Goal: Task Accomplishment & Management: Manage account settings

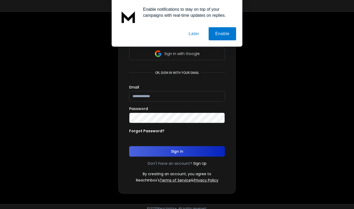
click at [193, 34] on button "Later" at bounding box center [194, 33] width 24 height 13
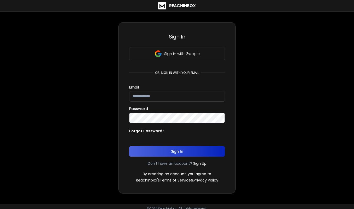
click at [172, 97] on input "email" at bounding box center [177, 96] width 96 height 10
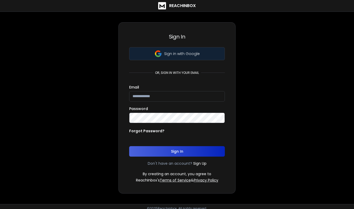
click at [178, 49] on button "Sign in with Google" at bounding box center [177, 53] width 96 height 13
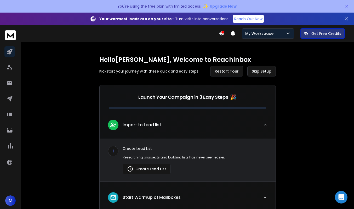
click at [287, 33] on icon "button" at bounding box center [287, 33] width 5 height 5
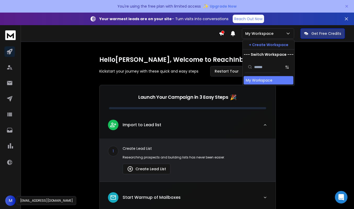
click at [8, 202] on span "M" at bounding box center [10, 200] width 10 height 10
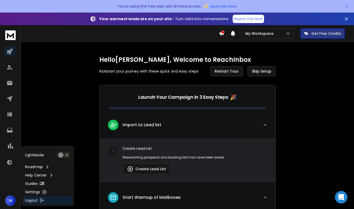
click at [31, 200] on p "Logout" at bounding box center [31, 199] width 13 height 5
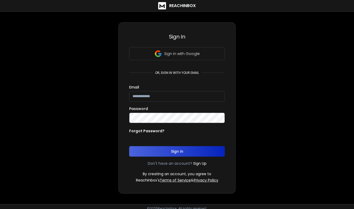
click at [248, 61] on div "Welcome to ReachInbox 10x your leads, meetings and deals. Sign In Sign in with …" at bounding box center [177, 107] width 354 height 171
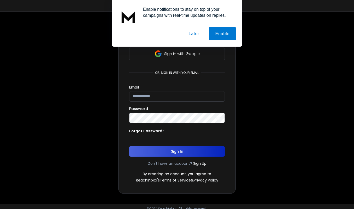
click at [196, 33] on button "Later" at bounding box center [194, 33] width 24 height 13
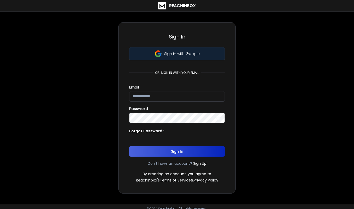
click at [186, 51] on p "Sign in with Google" at bounding box center [182, 53] width 36 height 5
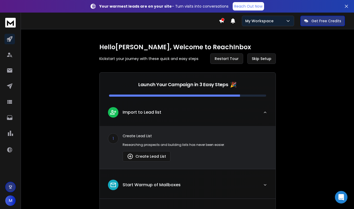
click at [280, 22] on div "My Workspace" at bounding box center [267, 20] width 45 height 5
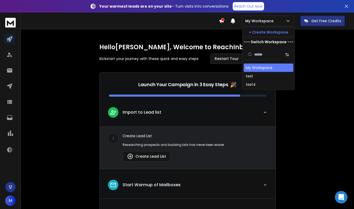
click at [264, 30] on p "+ Create Workspace" at bounding box center [268, 32] width 39 height 5
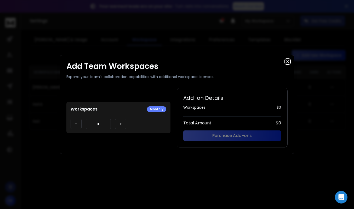
click at [287, 61] on icon "button" at bounding box center [287, 61] width 2 height 2
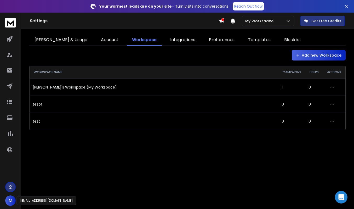
click at [10, 199] on span "M" at bounding box center [10, 200] width 10 height 10
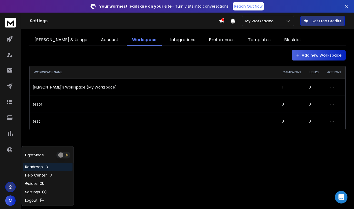
click at [71, 134] on div "Add new Workspace WORKSPACE NAME CAMPAIGNS USERS ACTIONS Marco's Workspace (My …" at bounding box center [187, 135] width 316 height 171
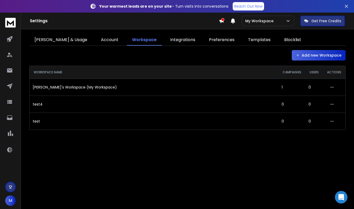
click at [318, 54] on button "Add new Workspace" at bounding box center [319, 55] width 54 height 10
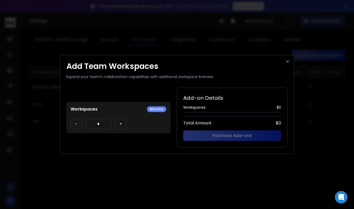
click at [100, 123] on input "*" at bounding box center [98, 123] width 25 height 10
click at [287, 60] on icon "button" at bounding box center [287, 61] width 2 height 2
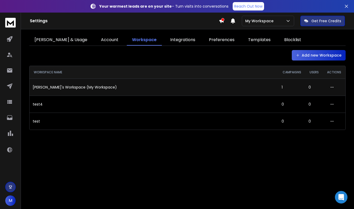
click at [181, 88] on td "Marco's Workspace (My Workspace)" at bounding box center [154, 86] width 249 height 17
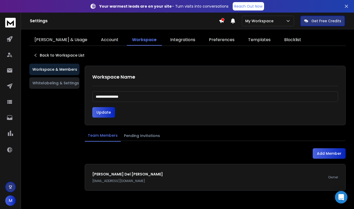
click at [204, 41] on link "Preferences" at bounding box center [222, 40] width 36 height 11
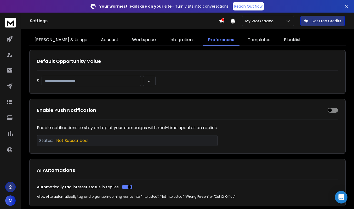
click at [44, 40] on link "Billings & Usage" at bounding box center [60, 40] width 63 height 11
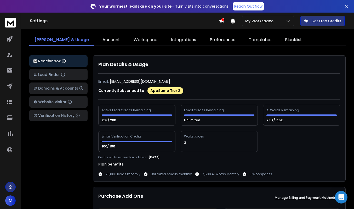
click at [97, 40] on link "Account" at bounding box center [111, 40] width 28 height 11
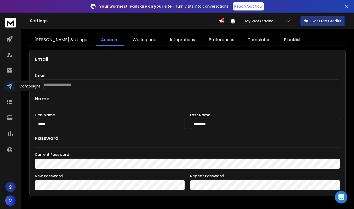
click at [11, 85] on icon at bounding box center [9, 85] width 5 height 5
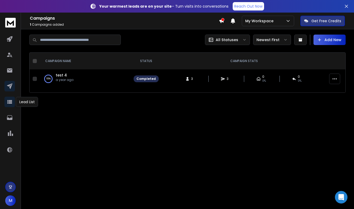
click at [7, 100] on icon at bounding box center [10, 102] width 6 height 6
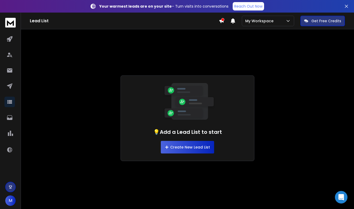
click at [177, 149] on button "Create New Lead List" at bounding box center [187, 147] width 53 height 13
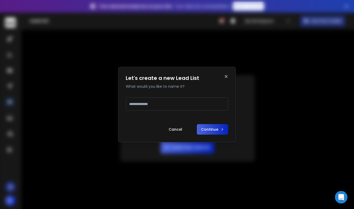
click at [153, 102] on input at bounding box center [177, 103] width 102 height 13
type input "*****"
click at [219, 131] on button "Continue" at bounding box center [212, 129] width 31 height 10
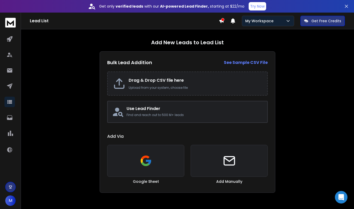
click at [287, 20] on icon "button" at bounding box center [287, 20] width 5 height 5
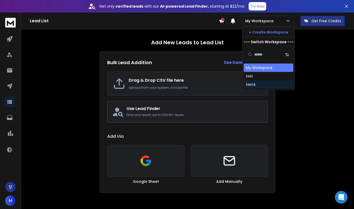
click at [262, 84] on div "test4" at bounding box center [269, 84] width 50 height 8
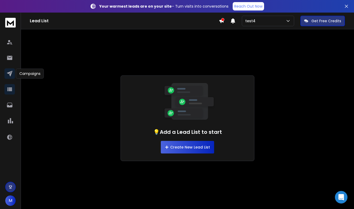
click at [11, 71] on icon at bounding box center [9, 73] width 5 height 5
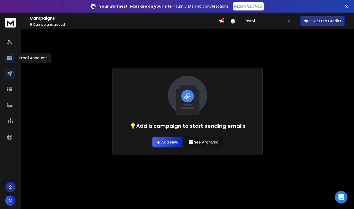
click at [11, 54] on link at bounding box center [9, 58] width 10 height 10
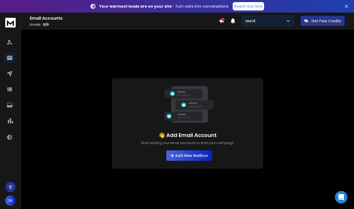
click at [278, 20] on div "test4" at bounding box center [267, 20] width 45 height 5
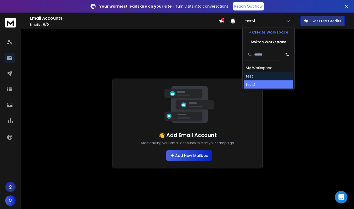
click at [258, 76] on div "test" at bounding box center [269, 76] width 50 height 8
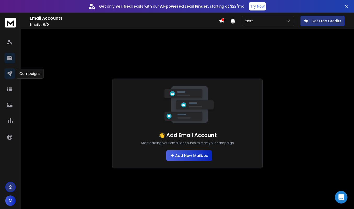
click at [12, 74] on icon at bounding box center [10, 73] width 6 height 6
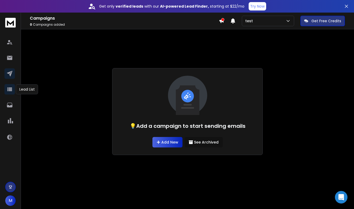
click at [10, 93] on link at bounding box center [9, 89] width 10 height 10
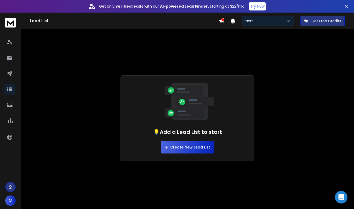
click at [263, 21] on div "test" at bounding box center [267, 20] width 45 height 5
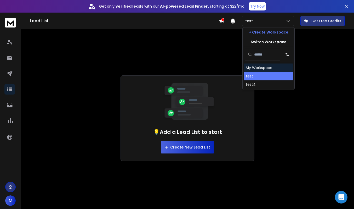
click at [260, 69] on div "My Workspace" at bounding box center [259, 67] width 27 height 5
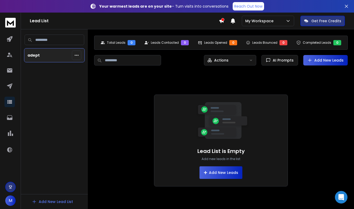
click at [42, 53] on div "adept" at bounding box center [54, 55] width 61 height 14
click at [11, 70] on icon at bounding box center [9, 70] width 5 height 4
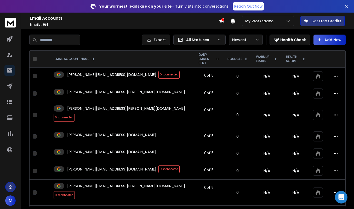
click at [39, 60] on div at bounding box center [42, 59] width 18 height 4
drag, startPoint x: 39, startPoint y: 60, endPoint x: 34, endPoint y: 58, distance: 4.7
click at [34, 58] on div at bounding box center [42, 59] width 18 height 4
click at [34, 58] on button "button" at bounding box center [35, 59] width 4 height 4
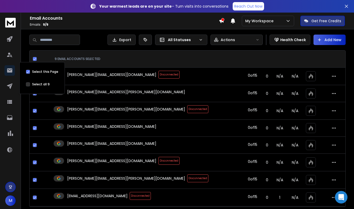
click at [28, 85] on button "Select this Page" at bounding box center [28, 84] width 4 height 4
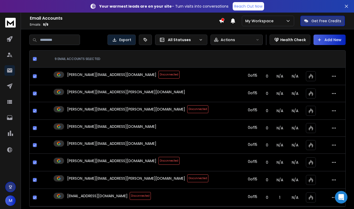
click at [128, 42] on button "Export" at bounding box center [121, 40] width 28 height 10
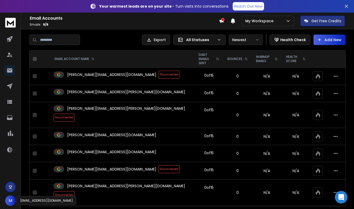
click at [13, 200] on span "M" at bounding box center [10, 200] width 10 height 10
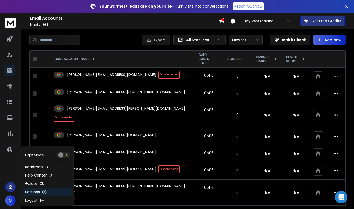
click at [37, 195] on div "Settings" at bounding box center [48, 191] width 50 height 8
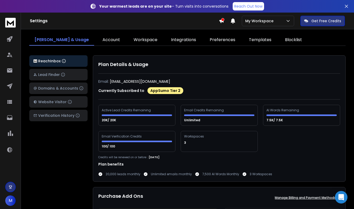
click at [97, 40] on link "Account" at bounding box center [111, 40] width 28 height 11
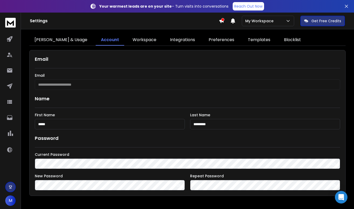
click at [127, 41] on link "Workspace" at bounding box center [144, 40] width 34 height 11
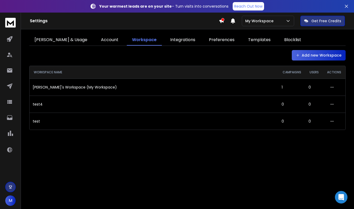
click at [96, 41] on link "Account" at bounding box center [110, 40] width 28 height 11
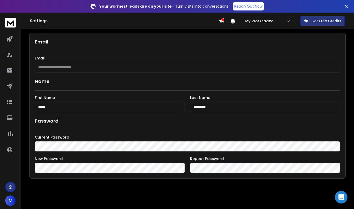
scroll to position [22, 0]
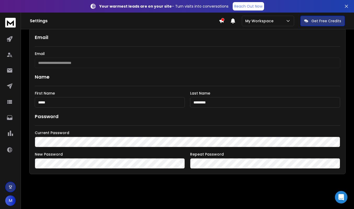
click at [117, 122] on form "Name First Name ***** Last Name ********* Password Current Password New Passwor…" at bounding box center [187, 120] width 305 height 95
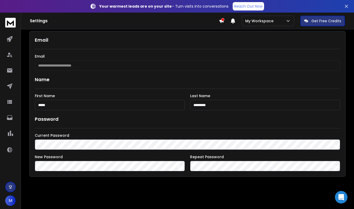
scroll to position [21, 0]
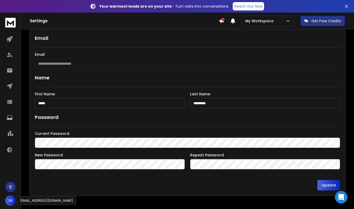
click at [11, 201] on span "M" at bounding box center [10, 200] width 10 height 10
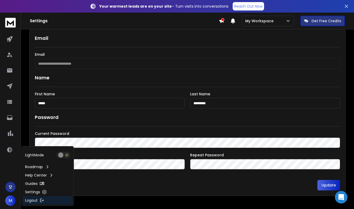
click at [35, 199] on p "Logout" at bounding box center [31, 199] width 13 height 5
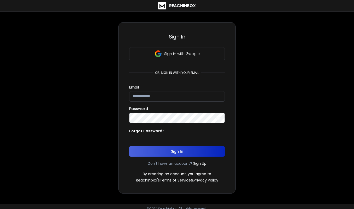
click at [194, 34] on button "Later" at bounding box center [194, 33] width 24 height 13
click at [159, 98] on input "email" at bounding box center [177, 96] width 96 height 10
type input "**********"
click at [221, 120] on div at bounding box center [220, 118] width 8 height 5
click at [152, 131] on p "Forgot Password?" at bounding box center [146, 130] width 35 height 5
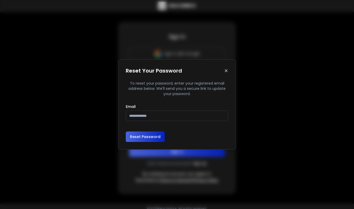
click at [148, 118] on input "email" at bounding box center [177, 115] width 102 height 10
click at [157, 114] on input "**********" at bounding box center [177, 115] width 102 height 10
type input "**********"
click at [147, 136] on button "Reset Password" at bounding box center [145, 136] width 39 height 10
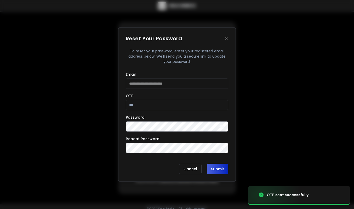
click at [144, 105] on input "text" at bounding box center [177, 105] width 102 height 10
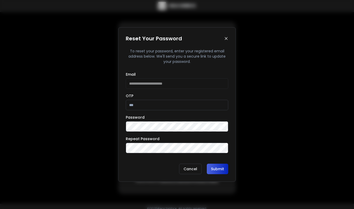
click at [149, 104] on input "text" at bounding box center [177, 105] width 102 height 10
paste input "******"
type input "******"
click at [217, 169] on button "Submit" at bounding box center [217, 168] width 21 height 10
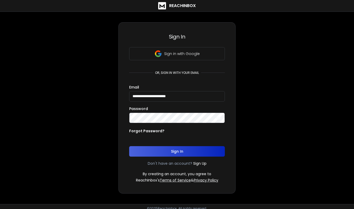
click at [171, 149] on button "Sign In" at bounding box center [177, 151] width 96 height 10
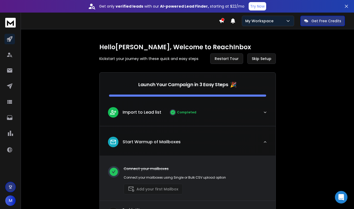
click at [279, 26] on button "My Workspace" at bounding box center [268, 21] width 52 height 10
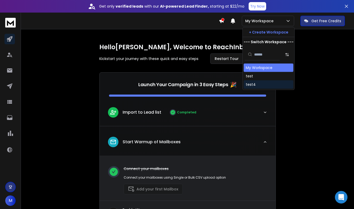
click at [252, 83] on div "test4" at bounding box center [251, 84] width 10 height 5
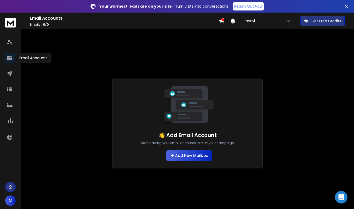
click at [10, 56] on icon at bounding box center [9, 58] width 5 height 4
click at [10, 78] on link at bounding box center [9, 73] width 10 height 10
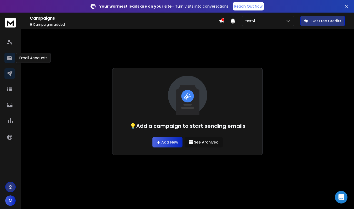
click at [9, 59] on icon at bounding box center [9, 58] width 5 height 4
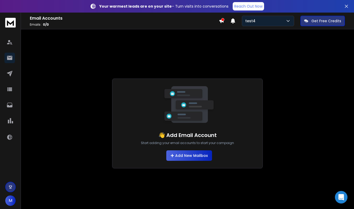
click at [257, 23] on p "test4" at bounding box center [251, 20] width 12 height 5
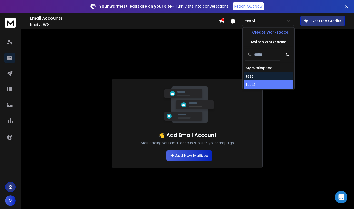
click at [255, 77] on div "test" at bounding box center [269, 76] width 50 height 8
